Goal: Navigation & Orientation: Find specific page/section

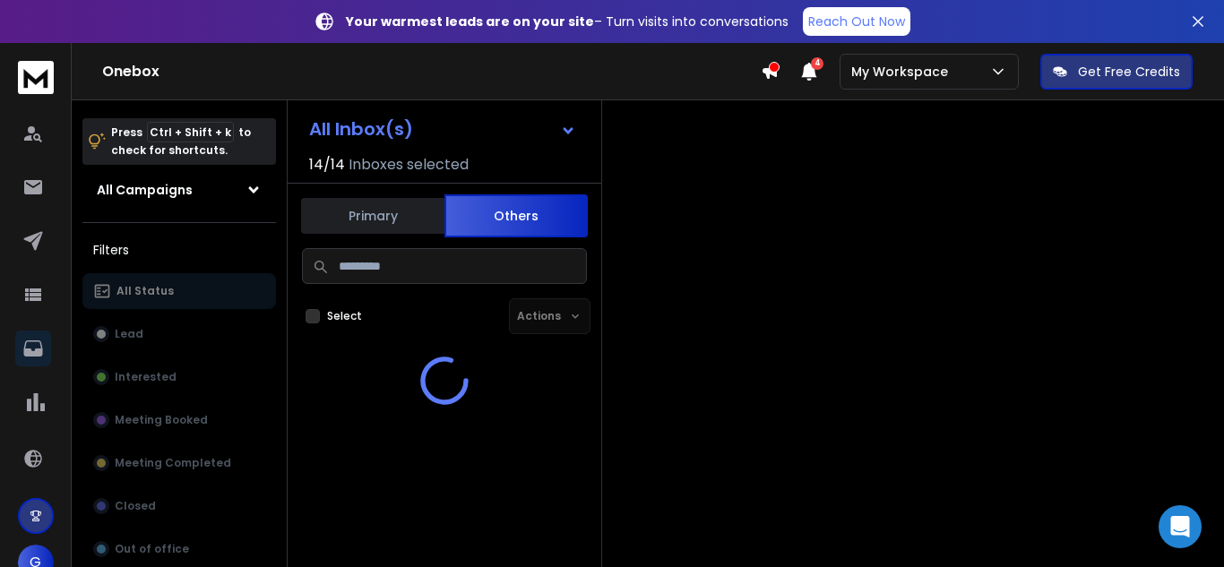
click at [478, 205] on button "Others" at bounding box center [516, 216] width 143 height 43
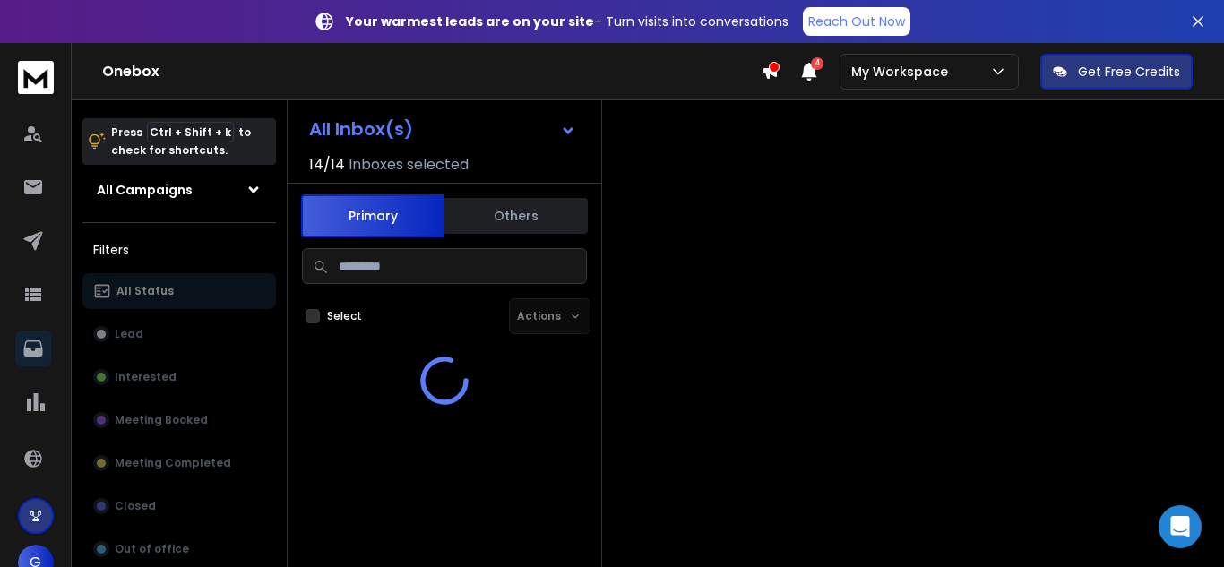
click at [392, 210] on button "Primary" at bounding box center [372, 216] width 143 height 43
